Goal: Task Accomplishment & Management: Manage account settings

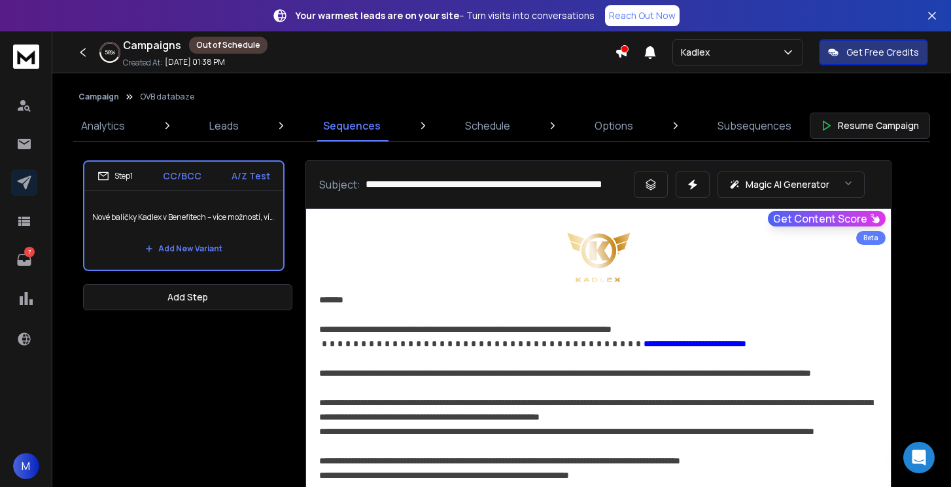
click at [38, 178] on div at bounding box center [26, 184] width 30 height 31
click at [35, 178] on link at bounding box center [24, 182] width 26 height 26
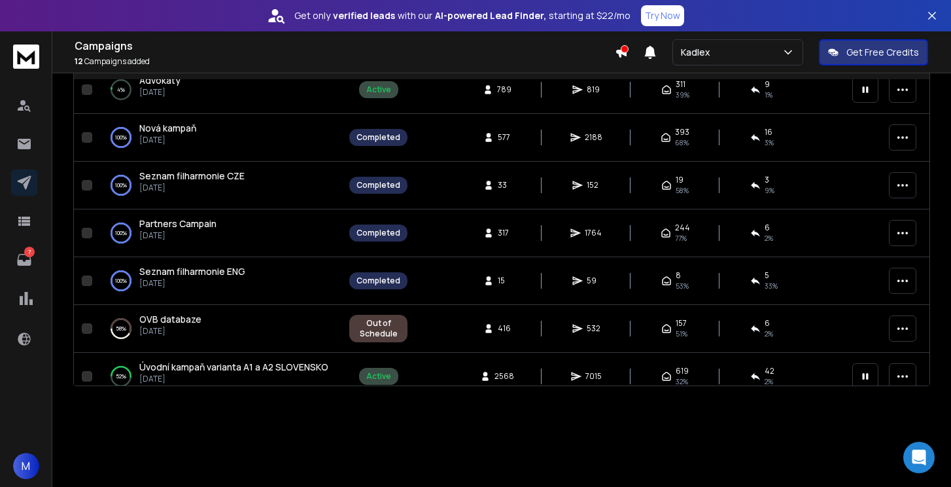
scroll to position [160, 0]
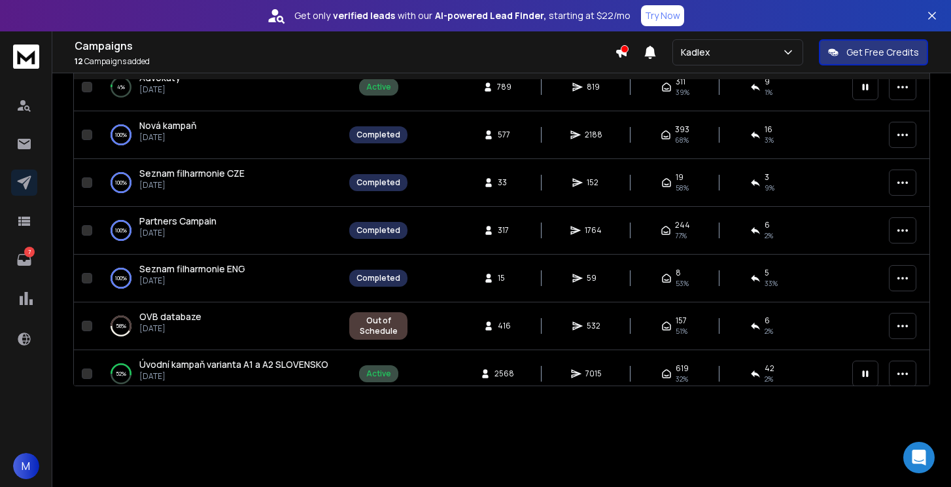
click at [247, 319] on div "58 % OVB databaze [DATE]" at bounding box center [220, 325] width 218 height 31
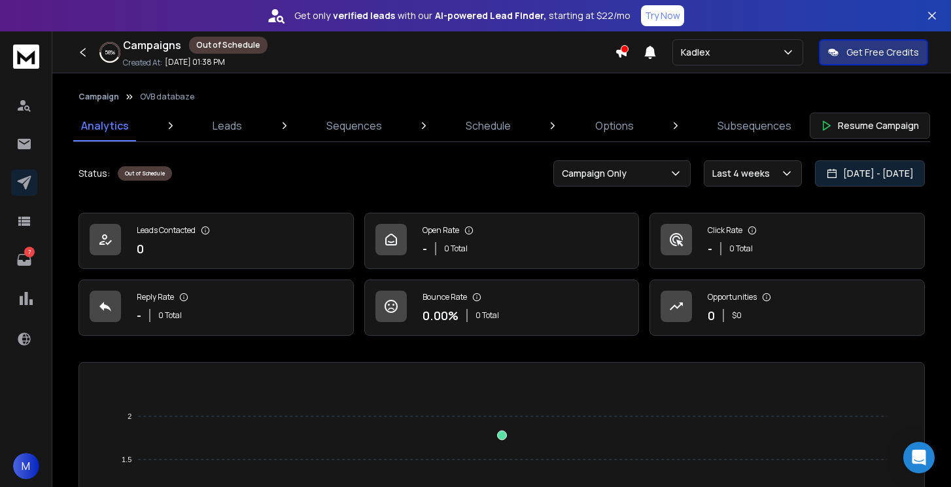
click at [826, 173] on button "[DATE] - [DATE]" at bounding box center [870, 173] width 110 height 26
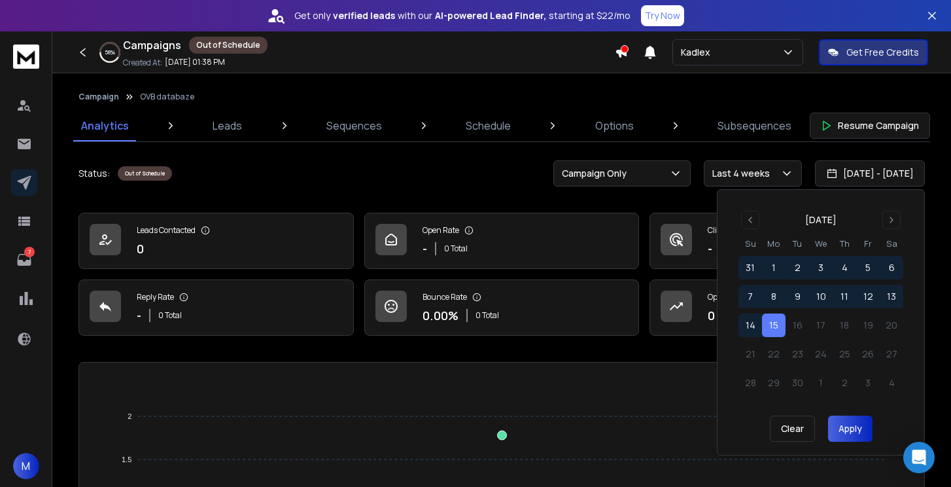
click at [773, 323] on button "15" at bounding box center [774, 325] width 24 height 24
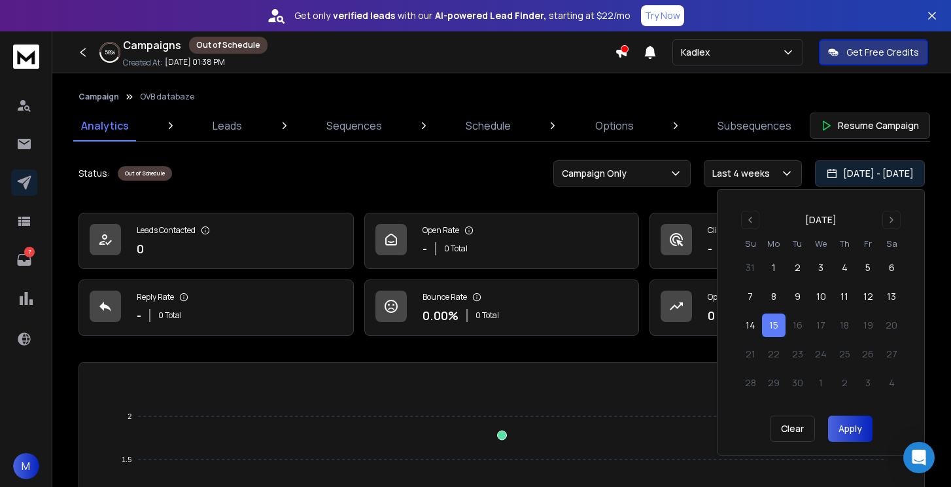
click at [891, 173] on button "[DATE] - [DATE]" at bounding box center [870, 173] width 110 height 26
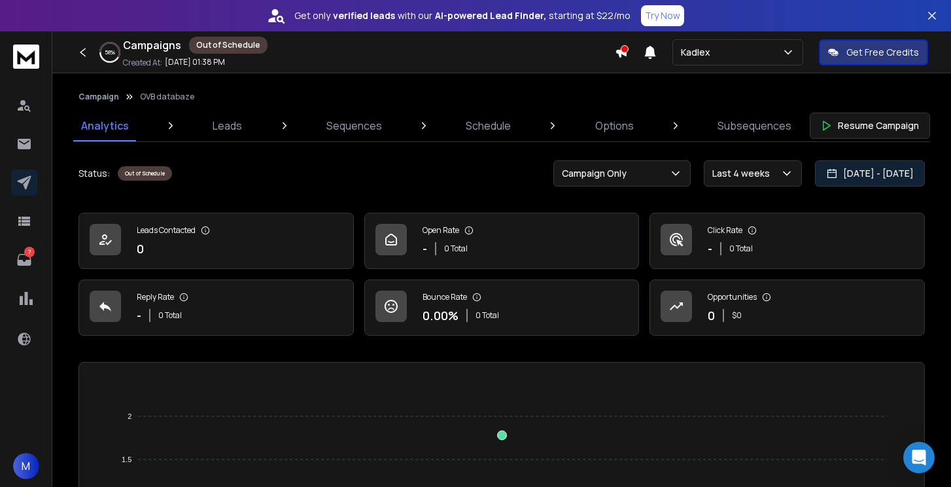
click at [891, 173] on button "[DATE] - [DATE]" at bounding box center [870, 173] width 110 height 26
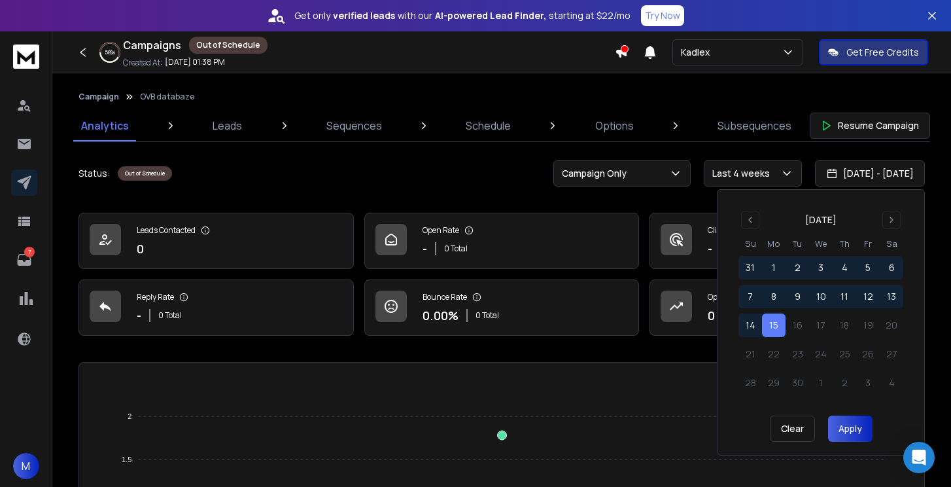
click at [781, 324] on button "15" at bounding box center [774, 325] width 24 height 24
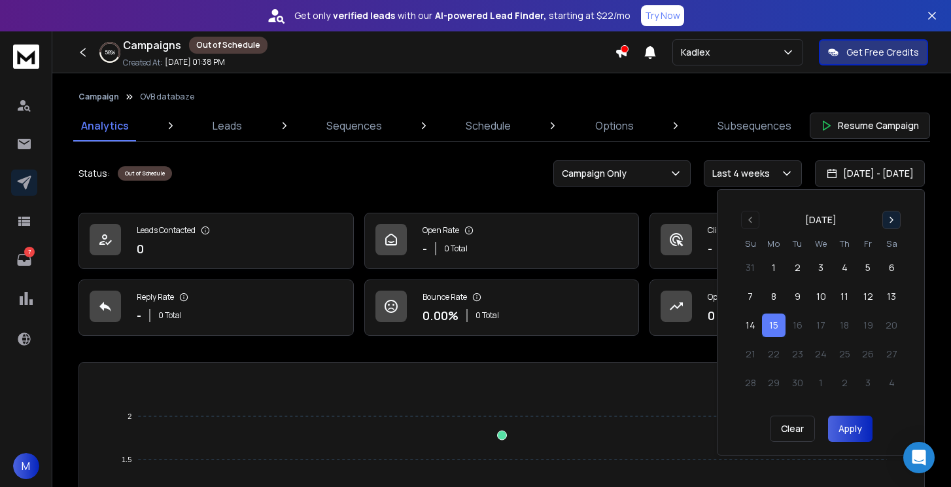
click at [890, 217] on icon "Go to next month" at bounding box center [892, 220] width 10 height 10
click at [750, 221] on icon "Go to previous month" at bounding box center [750, 219] width 3 height 5
click at [828, 177] on icon "button" at bounding box center [832, 173] width 9 height 9
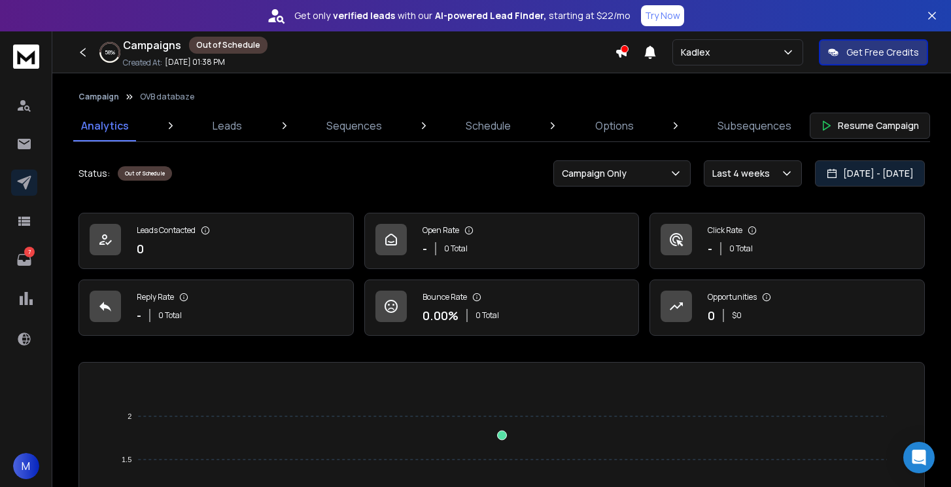
click at [828, 177] on icon "button" at bounding box center [832, 173] width 9 height 9
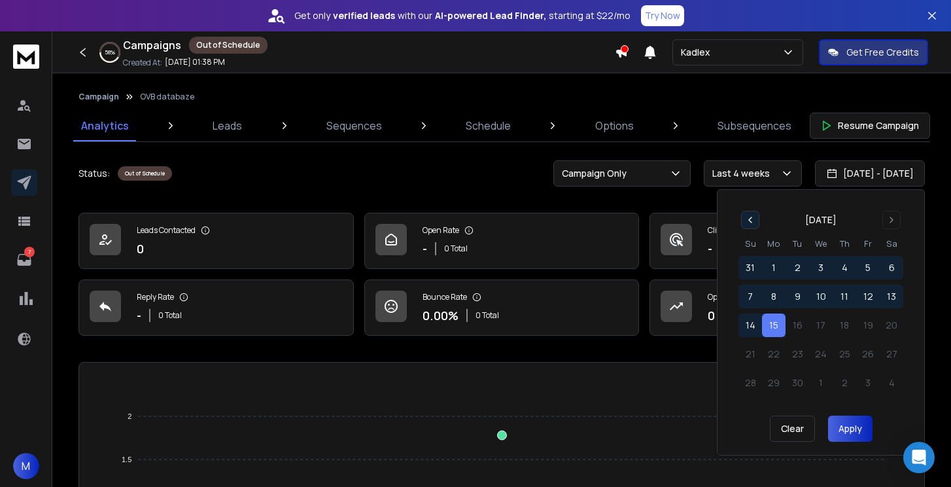
click at [752, 220] on icon "Go to previous month" at bounding box center [750, 220] width 10 height 10
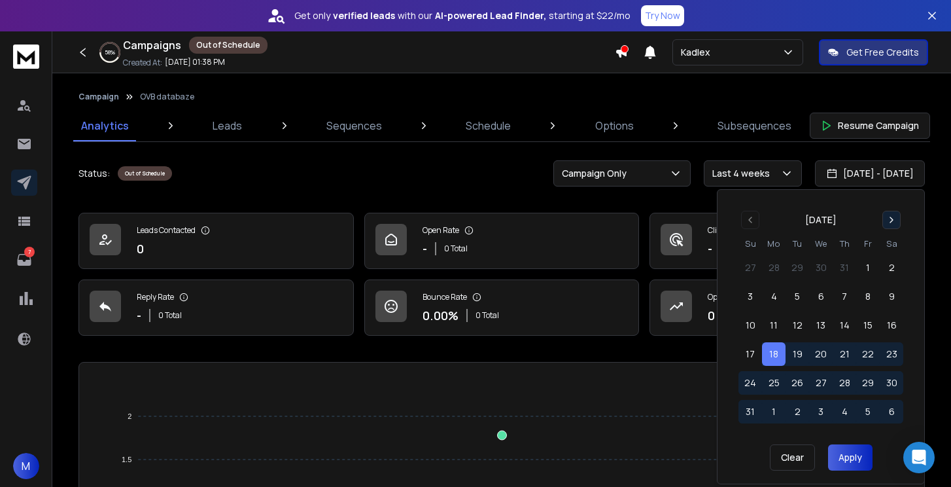
click at [894, 222] on icon "Go to next month" at bounding box center [892, 220] width 10 height 10
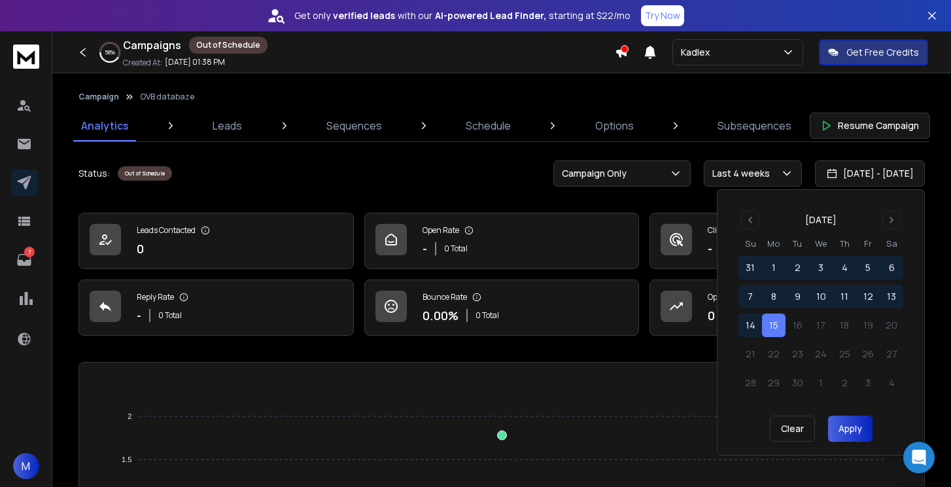
click at [774, 323] on button "15" at bounding box center [774, 325] width 24 height 24
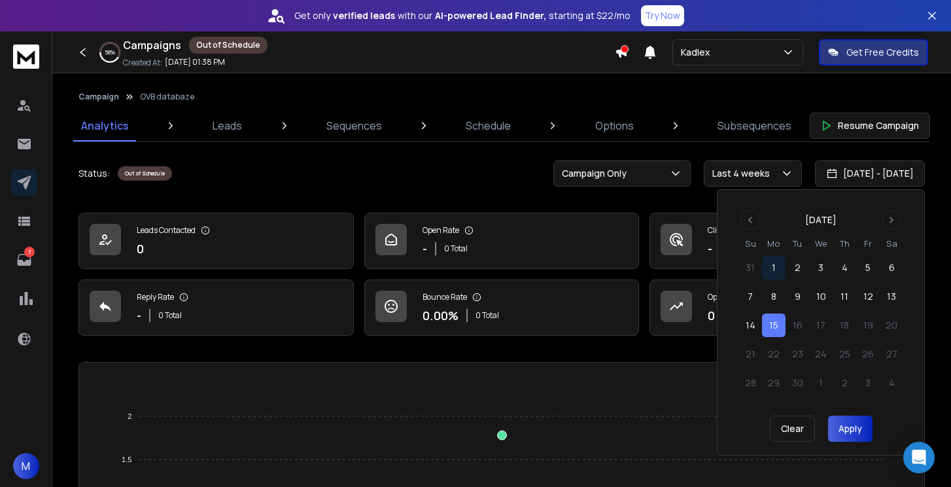
click at [776, 265] on button "1" at bounding box center [774, 268] width 24 height 24
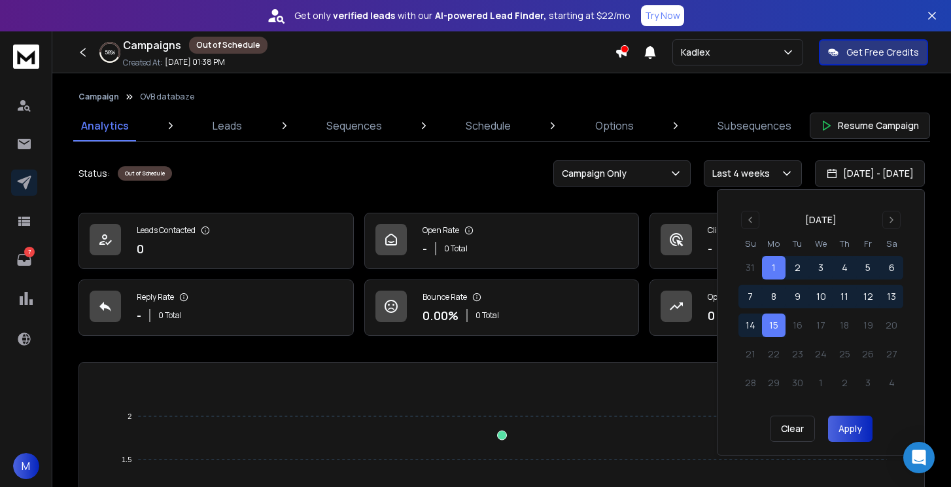
click at [773, 328] on button "15" at bounding box center [774, 325] width 24 height 24
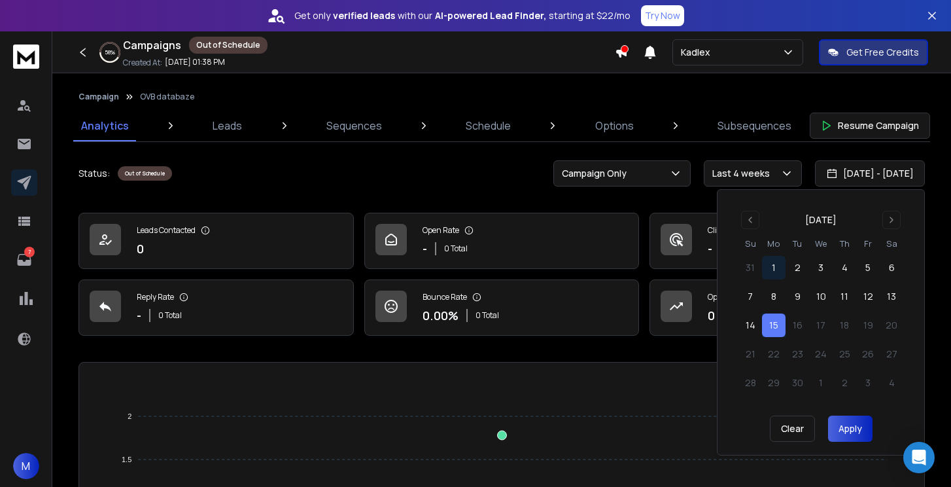
click at [762, 269] on button "1" at bounding box center [774, 268] width 24 height 24
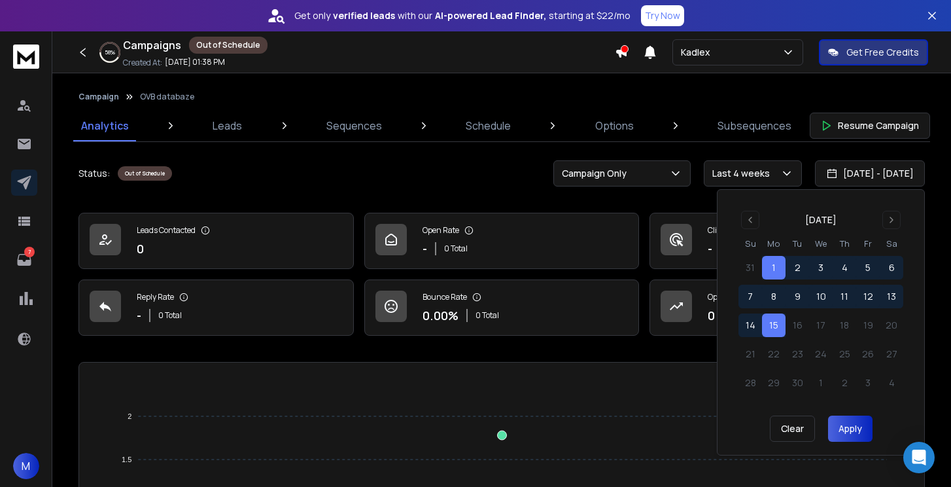
click at [855, 432] on button "Apply" at bounding box center [850, 428] width 44 height 26
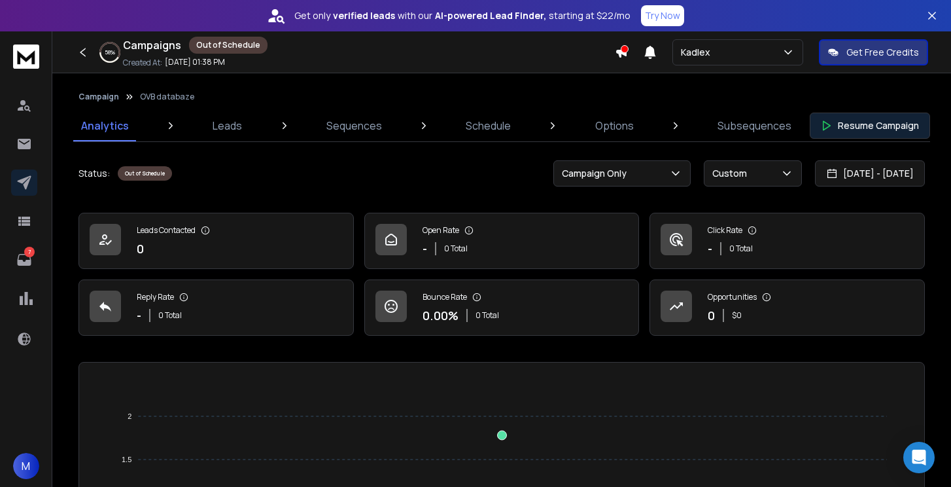
click at [873, 126] on button "Resume Campaign" at bounding box center [870, 126] width 120 height 26
click at [875, 180] on button "[DATE] - [DATE]" at bounding box center [870, 173] width 110 height 26
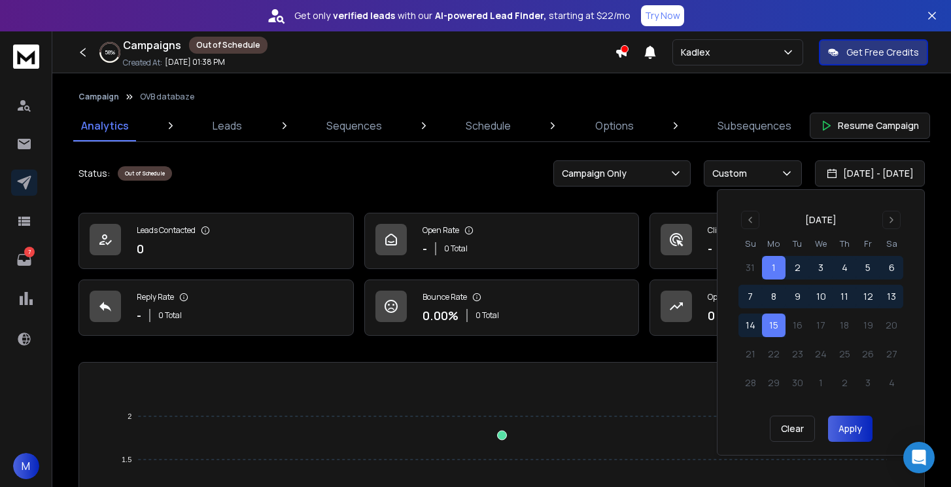
click at [775, 325] on button "15" at bounding box center [774, 325] width 24 height 24
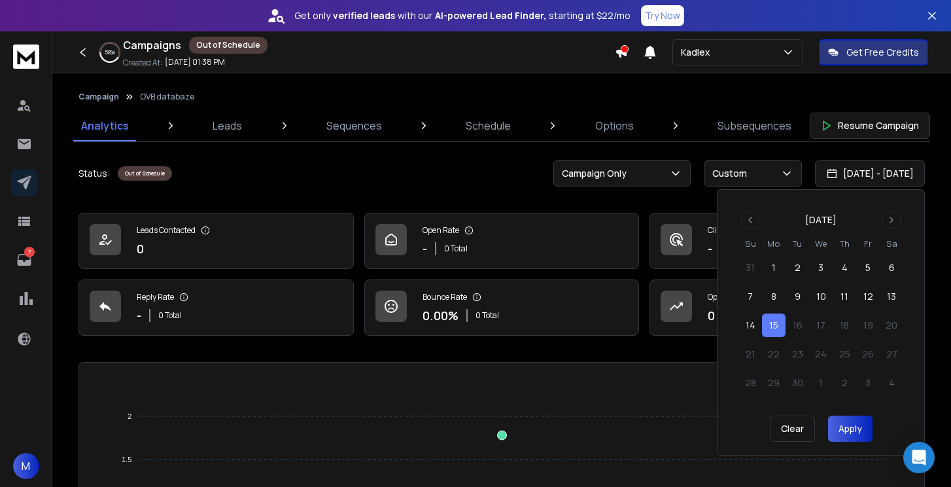
click at [843, 434] on button "Apply" at bounding box center [850, 428] width 44 height 26
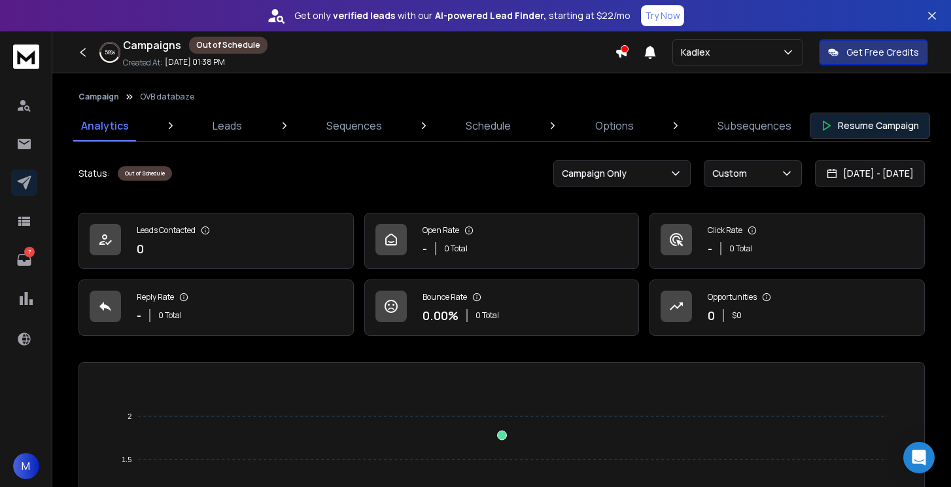
click at [862, 127] on button "Resume Campaign" at bounding box center [870, 126] width 120 height 26
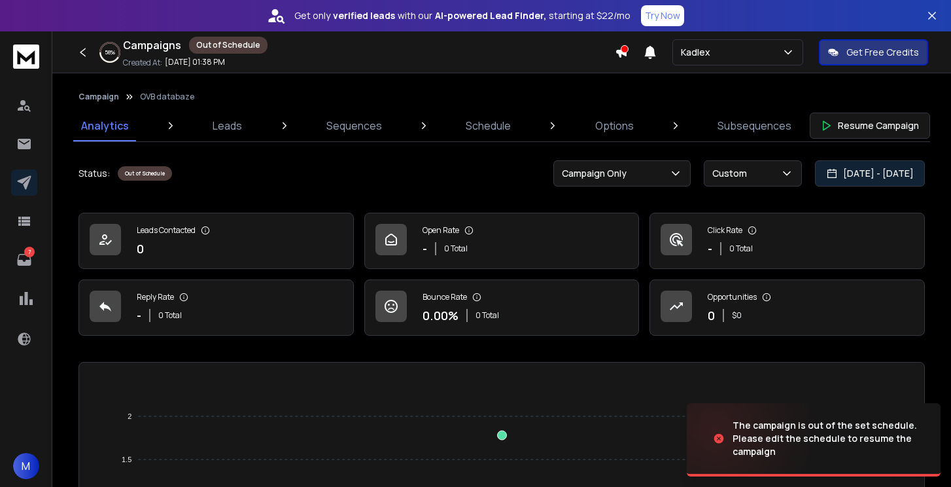
click at [873, 166] on button "[DATE] - [DATE]" at bounding box center [870, 173] width 110 height 26
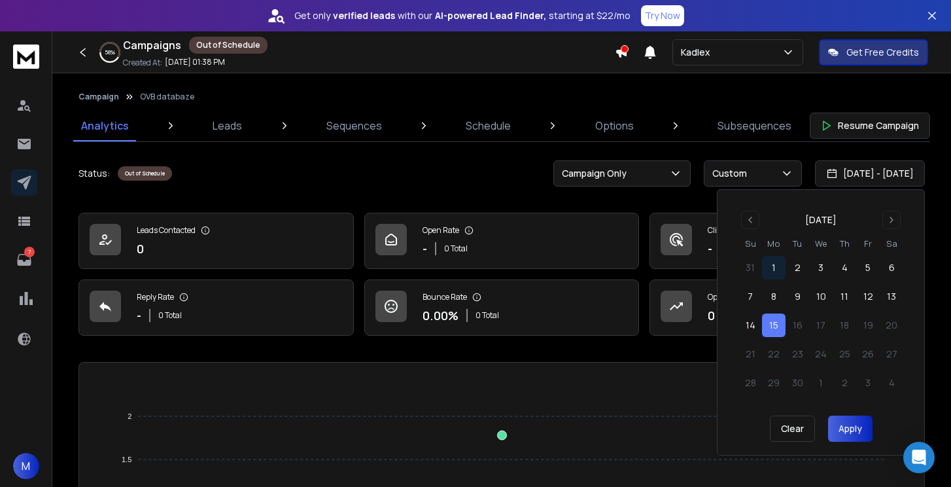
click at [777, 270] on button "1" at bounding box center [774, 268] width 24 height 24
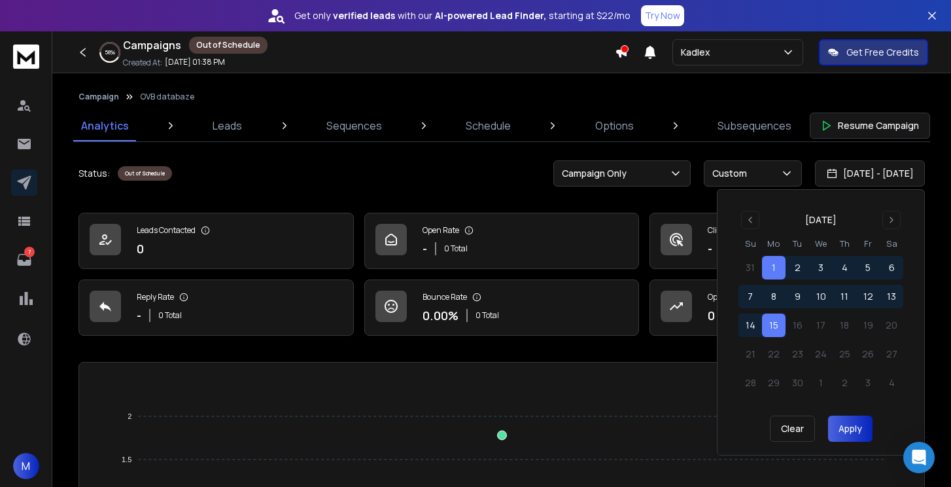
click at [780, 330] on button "15" at bounding box center [774, 325] width 24 height 24
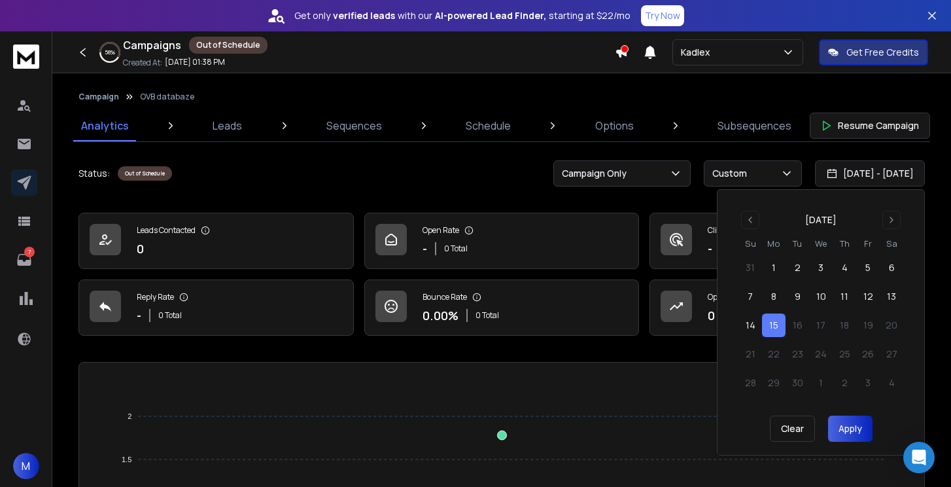
click at [843, 429] on button "Apply" at bounding box center [850, 428] width 44 height 26
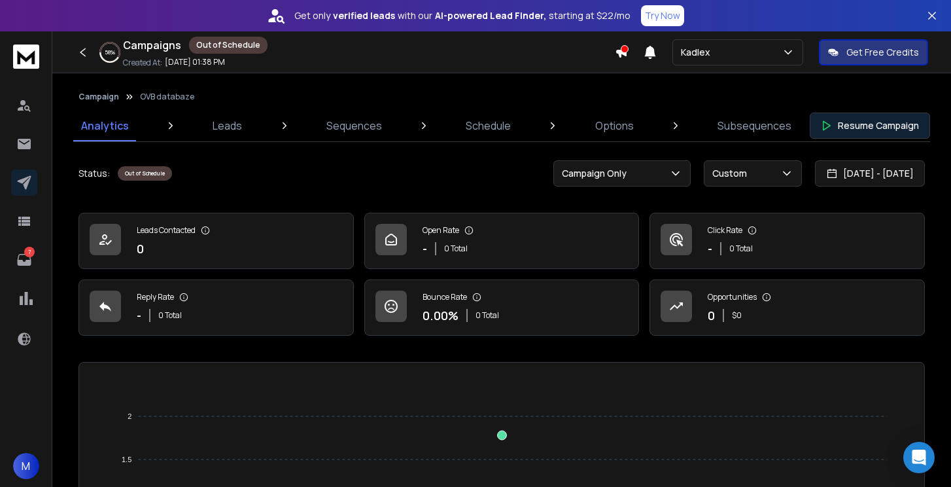
click at [866, 128] on button "Resume Campaign" at bounding box center [870, 126] width 120 height 26
click at [850, 175] on button "[DATE] - [DATE]" at bounding box center [870, 173] width 110 height 26
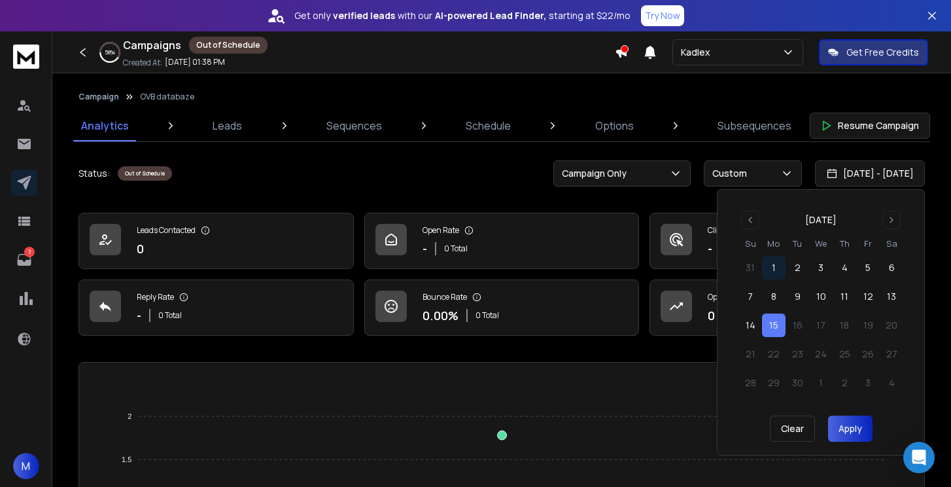
click at [771, 273] on button "1" at bounding box center [774, 268] width 24 height 24
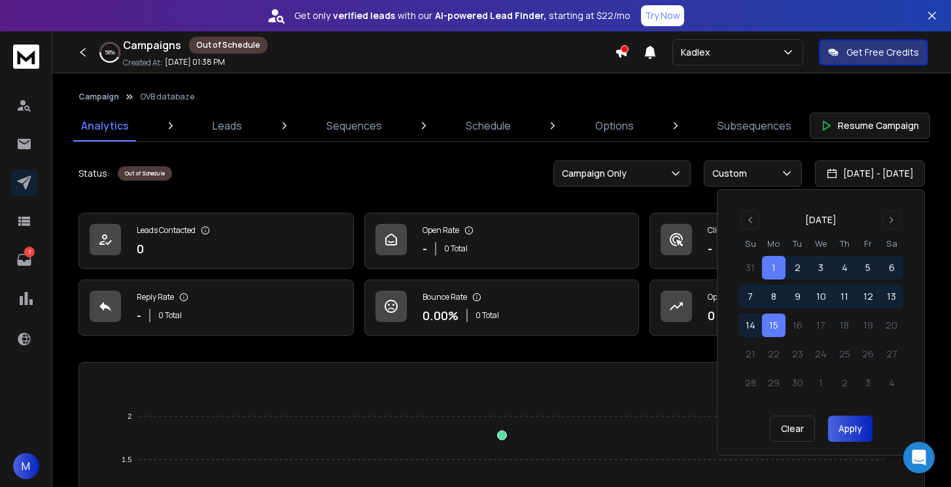
click at [772, 332] on button "15" at bounding box center [774, 325] width 24 height 24
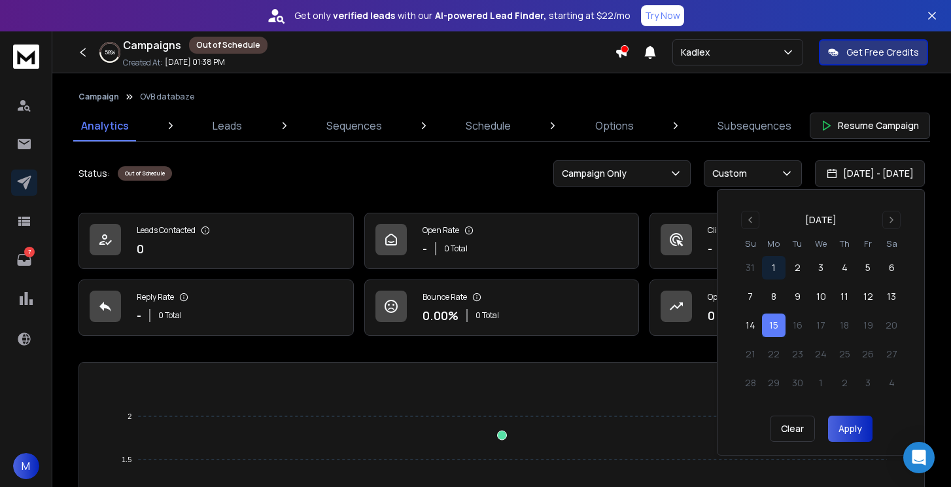
click at [774, 261] on button "1" at bounding box center [774, 268] width 24 height 24
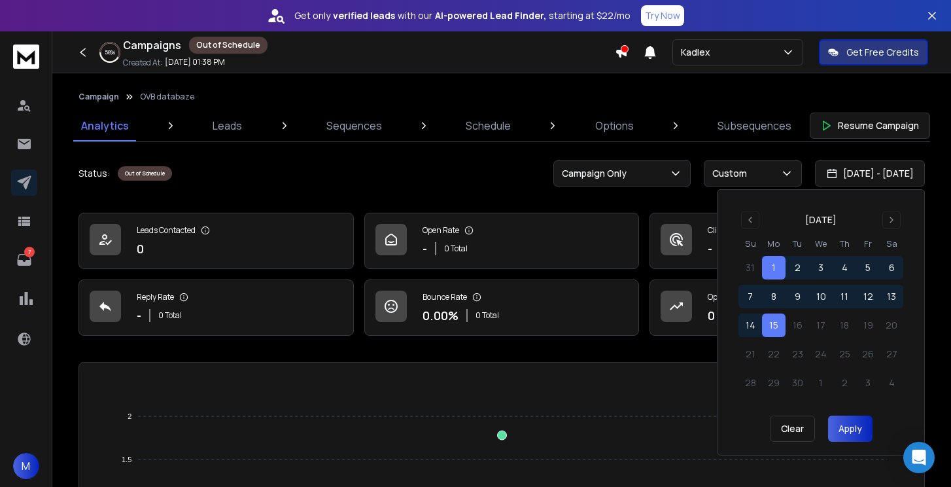
click at [849, 433] on button "Apply" at bounding box center [850, 428] width 44 height 26
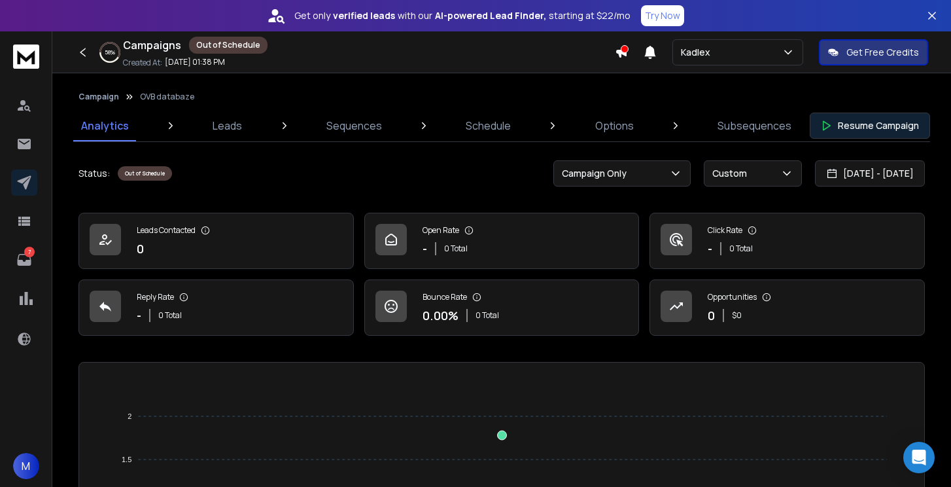
click at [891, 118] on button "Resume Campaign" at bounding box center [870, 126] width 120 height 26
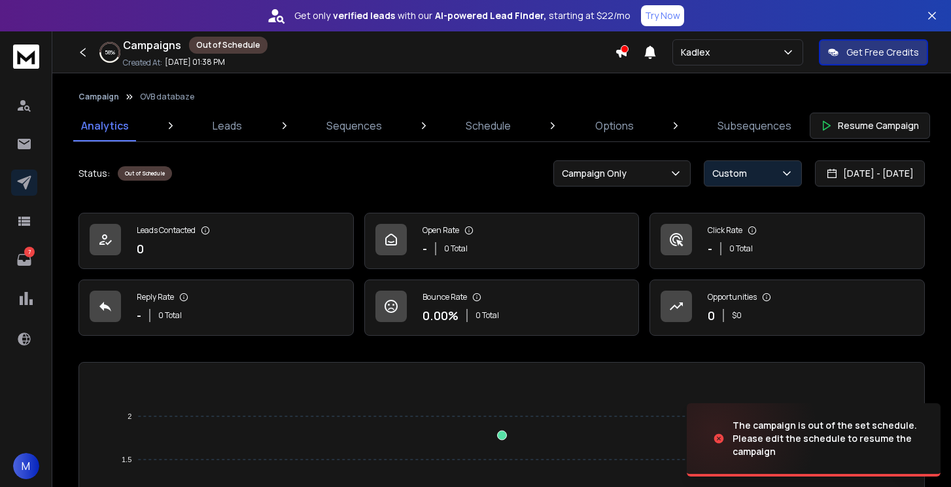
click at [752, 182] on button "Custom" at bounding box center [753, 173] width 98 height 26
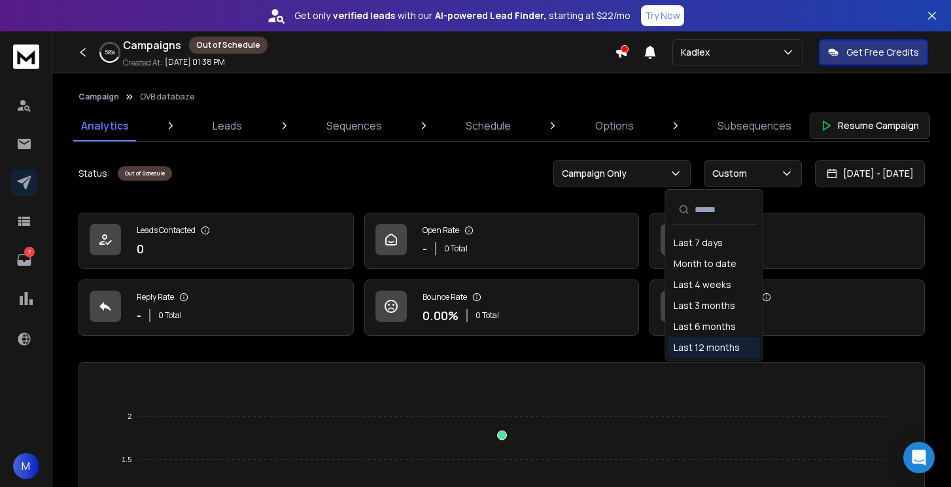
click at [705, 349] on div "Last 12 months" at bounding box center [707, 347] width 66 height 13
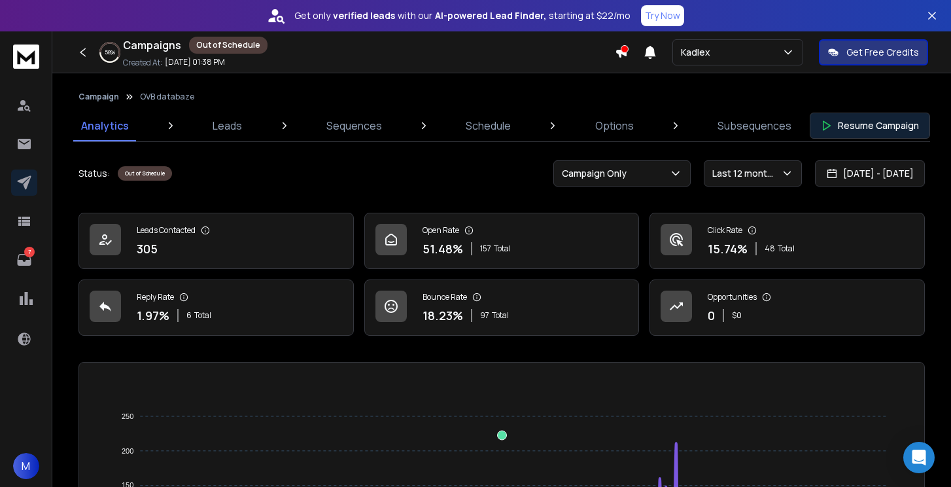
click at [891, 130] on button "Resume Campaign" at bounding box center [870, 126] width 120 height 26
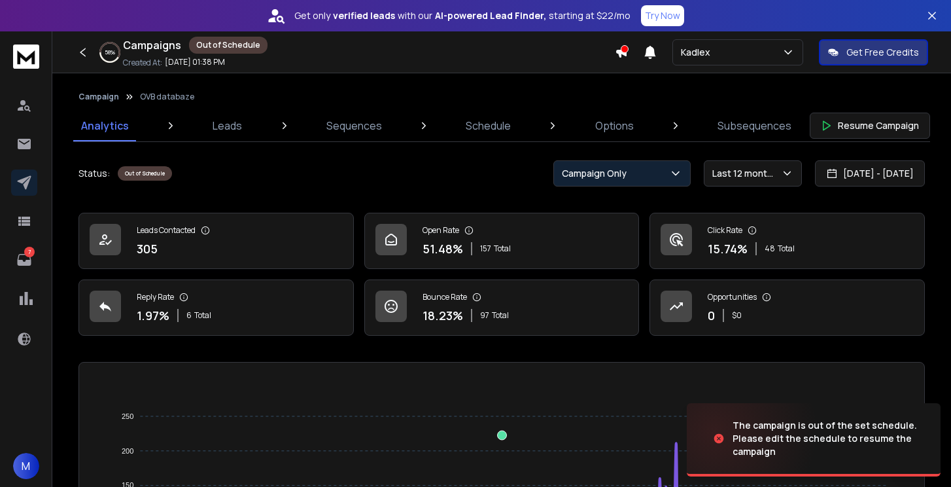
click at [633, 166] on button "Campaign Only" at bounding box center [622, 173] width 137 height 26
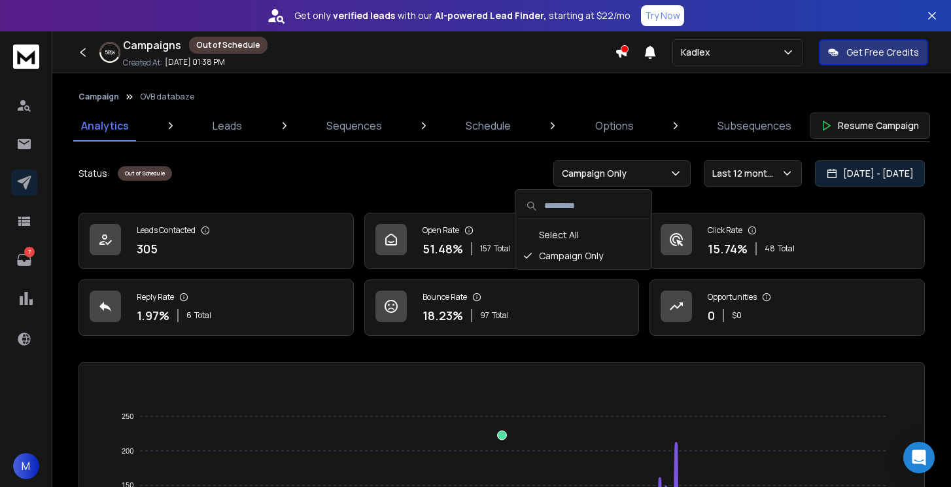
click at [843, 177] on button "[DATE] - [DATE]" at bounding box center [870, 173] width 110 height 26
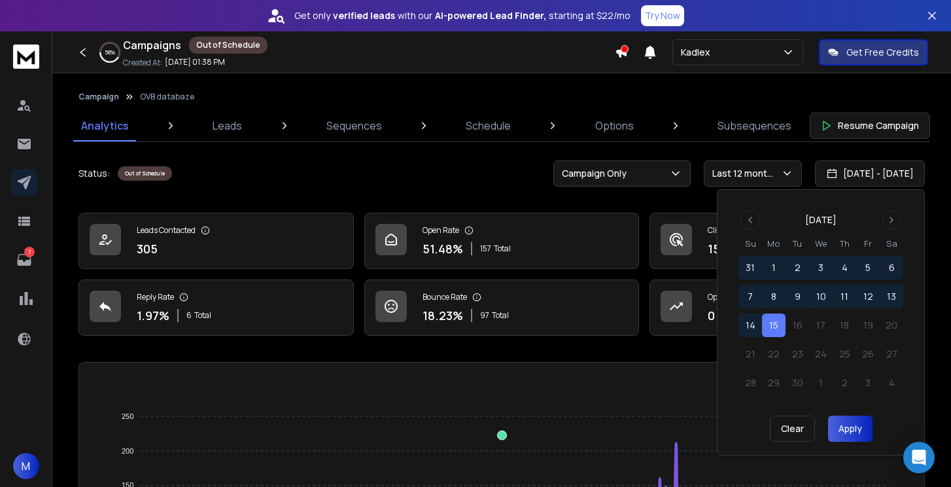
click at [836, 221] on div "[DATE]" at bounding box center [820, 219] width 31 height 13
click at [752, 226] on button "Go to previous month" at bounding box center [750, 220] width 18 height 18
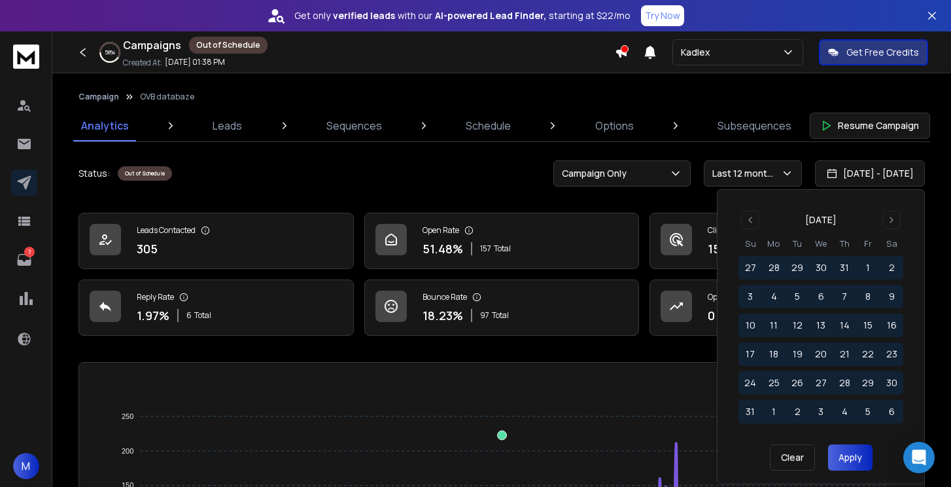
click at [773, 418] on button "1" at bounding box center [774, 412] width 24 height 24
click at [893, 219] on icon "Go to next month" at bounding box center [892, 220] width 10 height 10
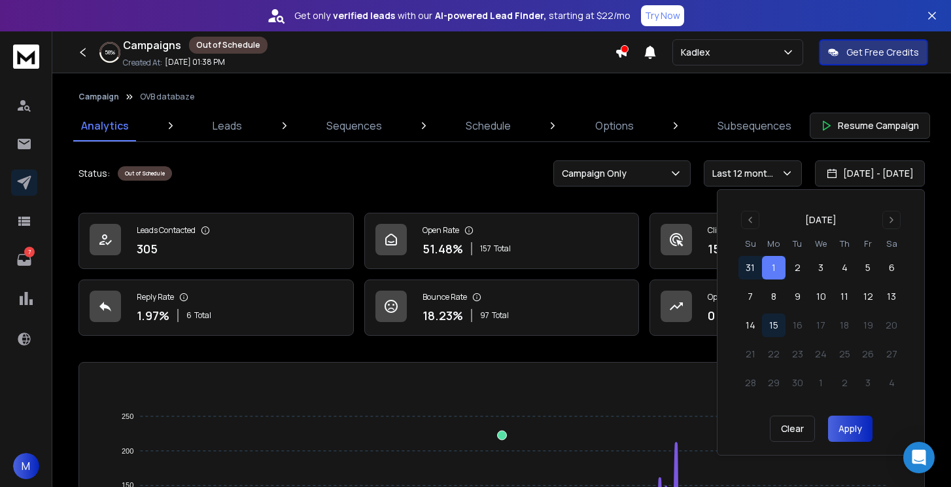
click at [776, 326] on button "15" at bounding box center [774, 325] width 24 height 24
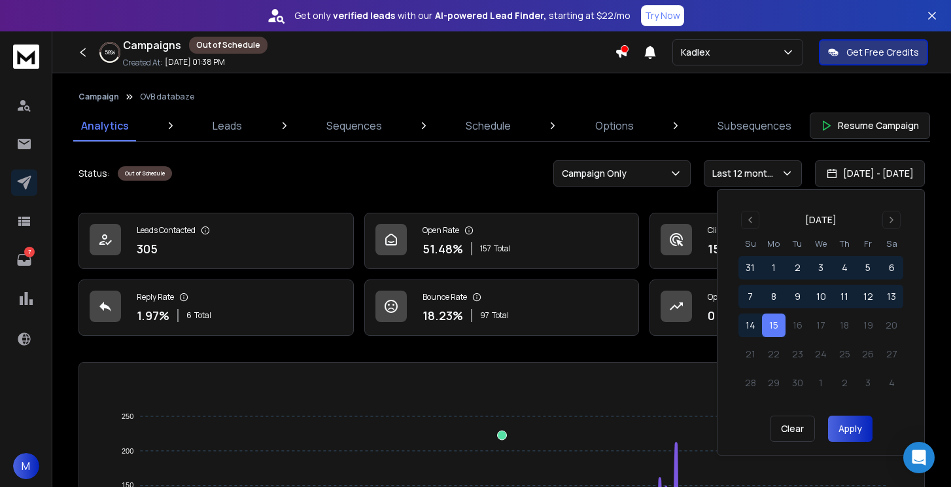
click at [847, 435] on button "Apply" at bounding box center [850, 428] width 44 height 26
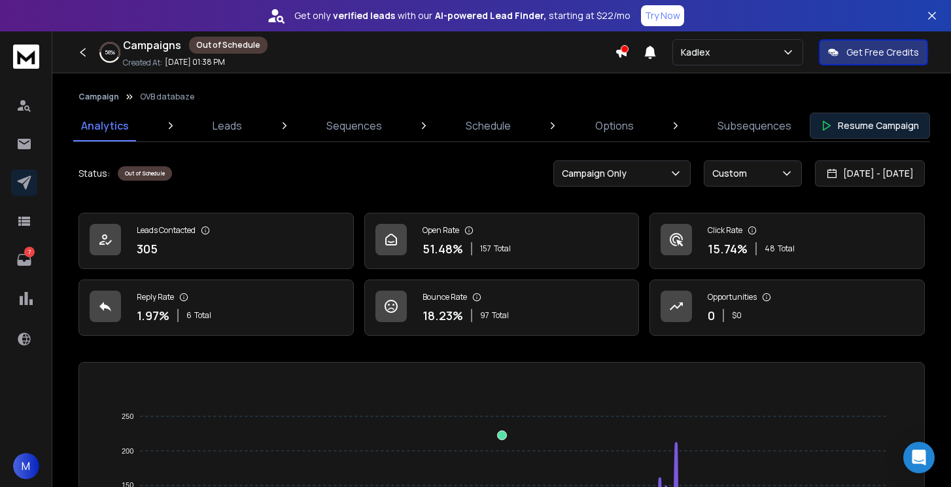
click at [877, 126] on button "Resume Campaign" at bounding box center [870, 126] width 120 height 26
